Goal: Task Accomplishment & Management: Use online tool/utility

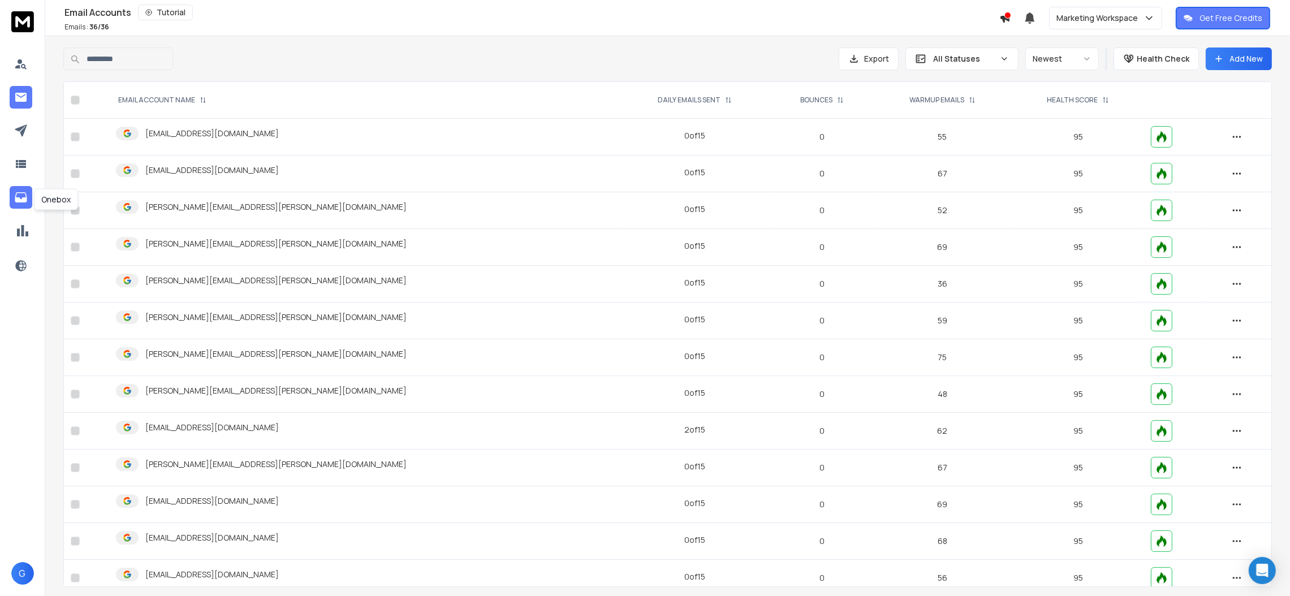
click at [21, 191] on link at bounding box center [21, 197] width 23 height 23
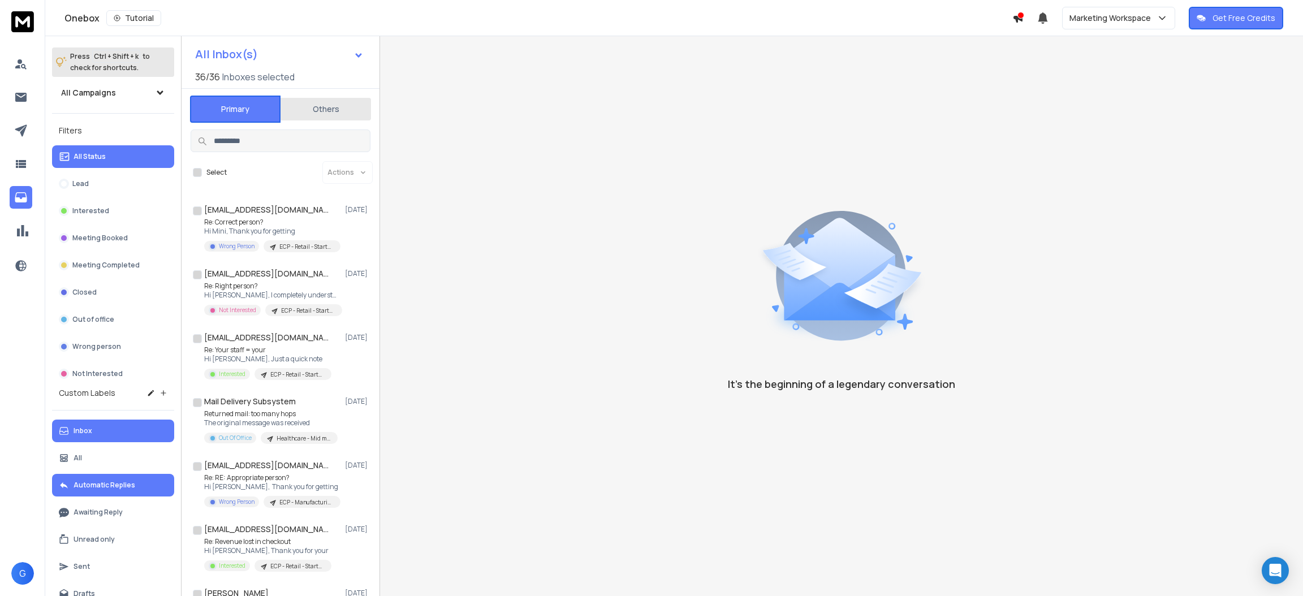
click at [106, 481] on p "Automatic Replies" at bounding box center [105, 485] width 62 height 9
